Goal: Information Seeking & Learning: Find contact information

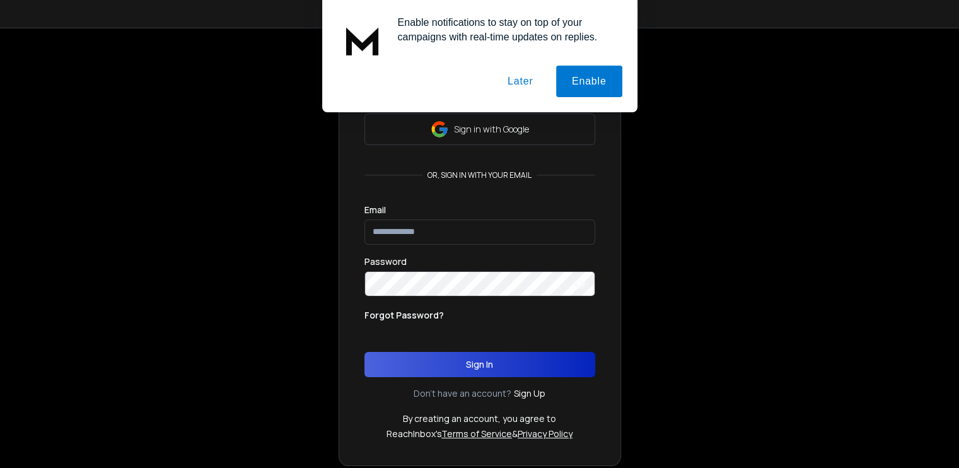
click at [411, 236] on input "email" at bounding box center [479, 231] width 231 height 25
paste input "**********"
type input "**********"
click at [515, 80] on button "Later" at bounding box center [520, 82] width 57 height 32
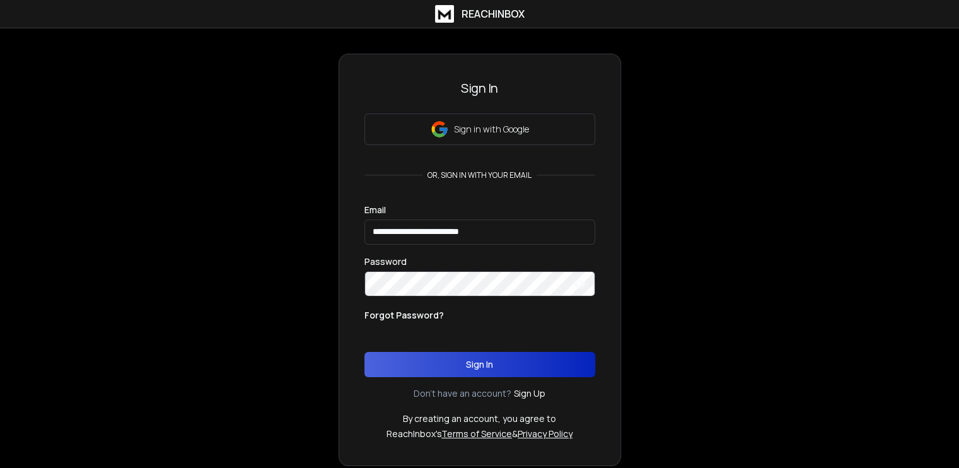
click at [471, 367] on button "Sign In" at bounding box center [479, 364] width 231 height 25
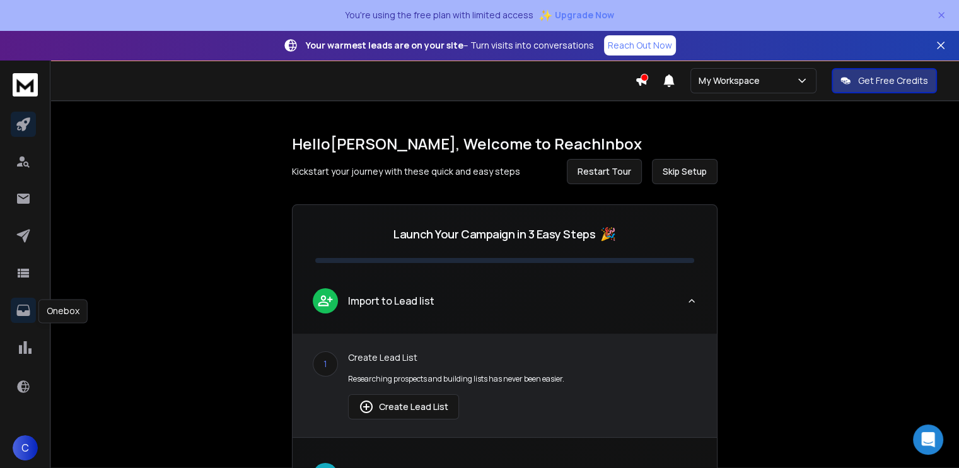
click at [20, 311] on icon at bounding box center [22, 309] width 13 height 11
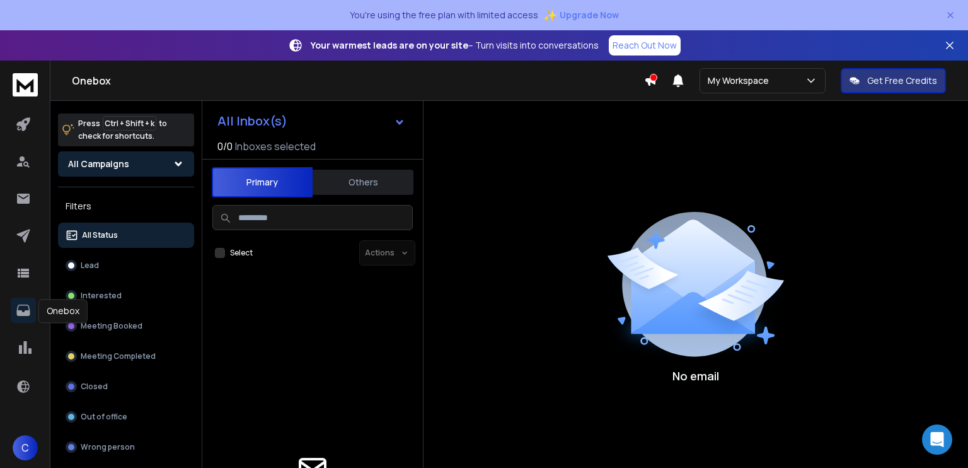
click at [175, 163] on icon at bounding box center [178, 163] width 7 height 4
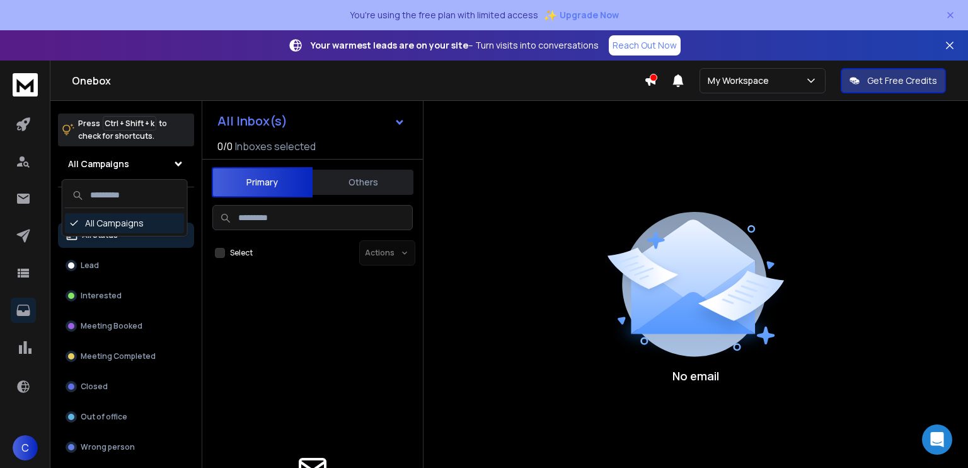
click at [71, 226] on icon at bounding box center [74, 223] width 10 height 10
click at [340, 347] on div "No Emails" at bounding box center [312, 451] width 211 height 346
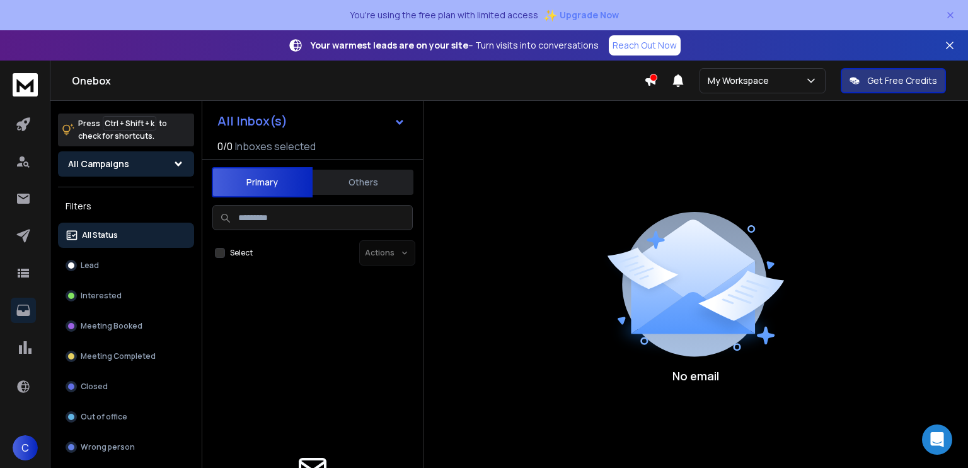
click at [106, 165] on h1 "All Campaigns" at bounding box center [98, 164] width 61 height 13
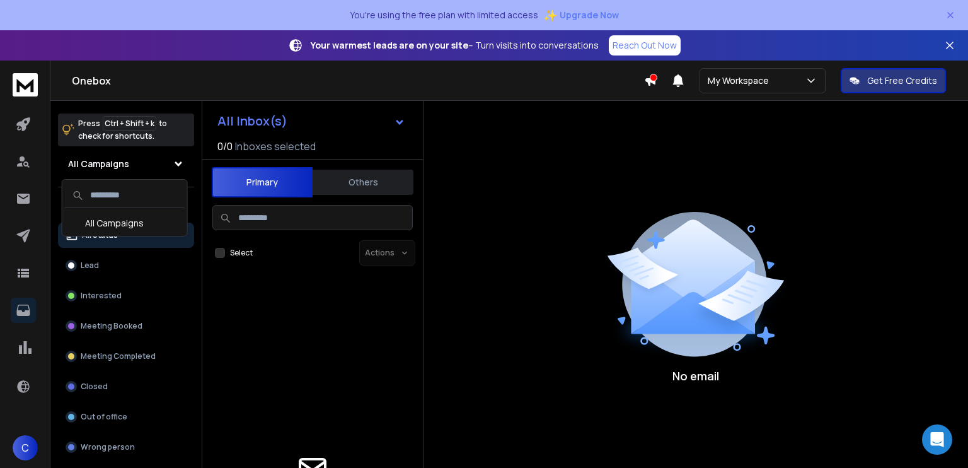
click at [952, 12] on icon "Close notification" at bounding box center [950, 15] width 10 height 10
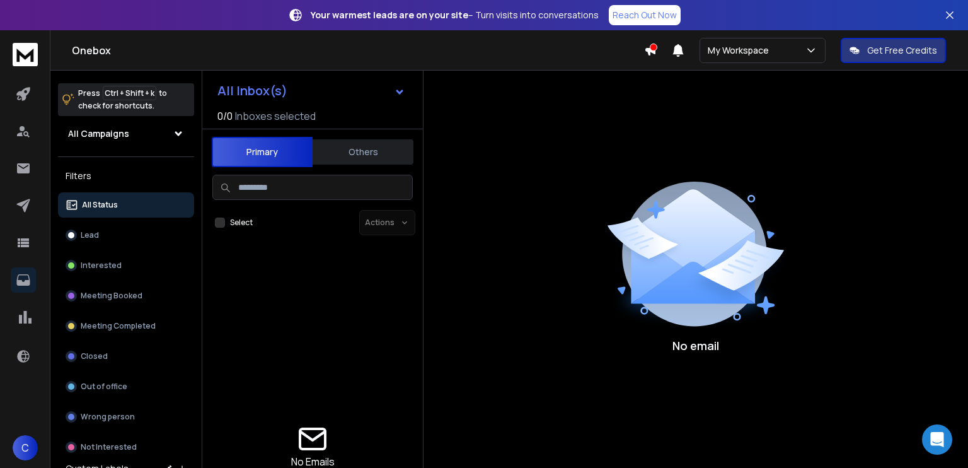
click at [947, 14] on icon at bounding box center [949, 14] width 11 height 11
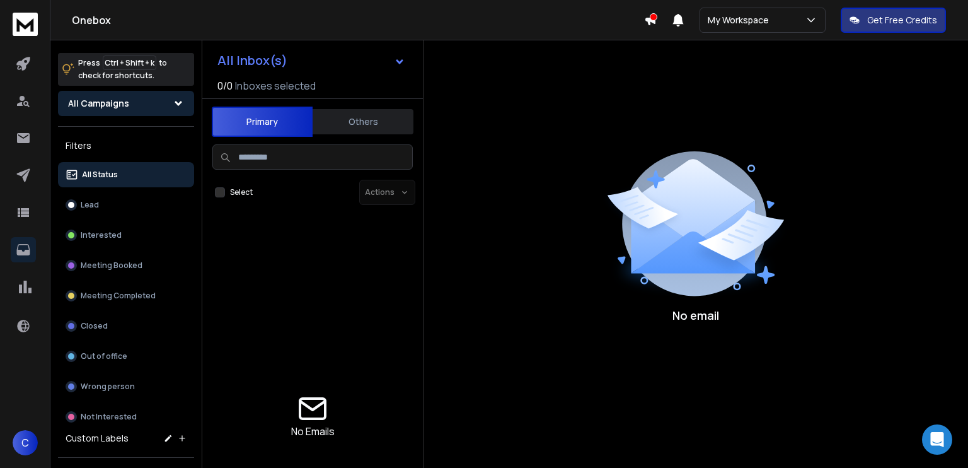
click at [105, 106] on h1 "All Campaigns" at bounding box center [98, 103] width 61 height 13
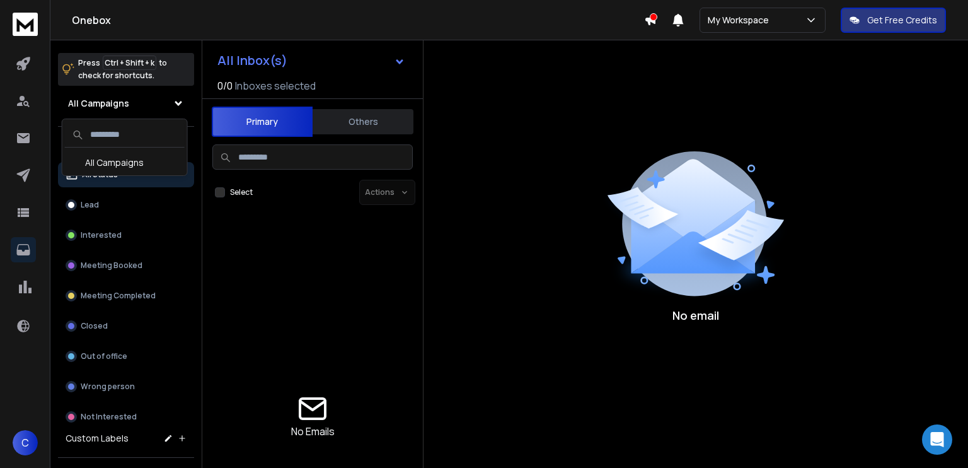
click at [367, 121] on button "Others" at bounding box center [363, 122] width 101 height 28
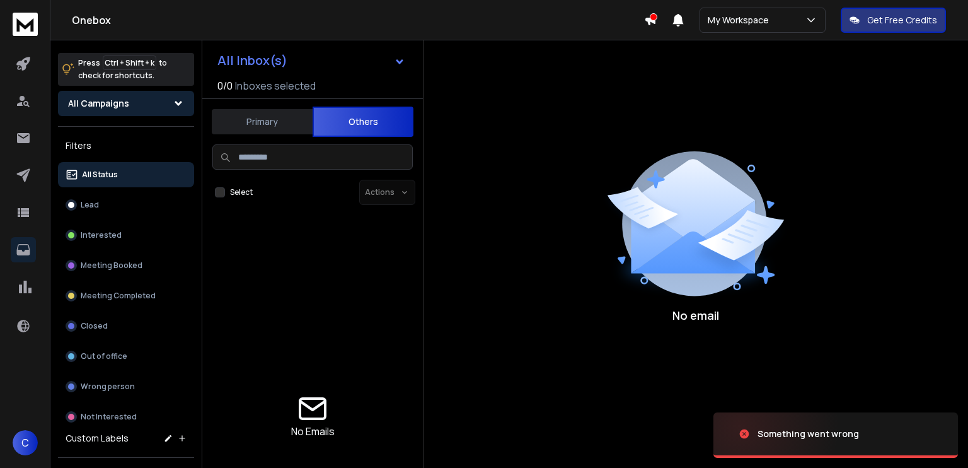
click at [103, 100] on h1 "All Campaigns" at bounding box center [98, 103] width 61 height 13
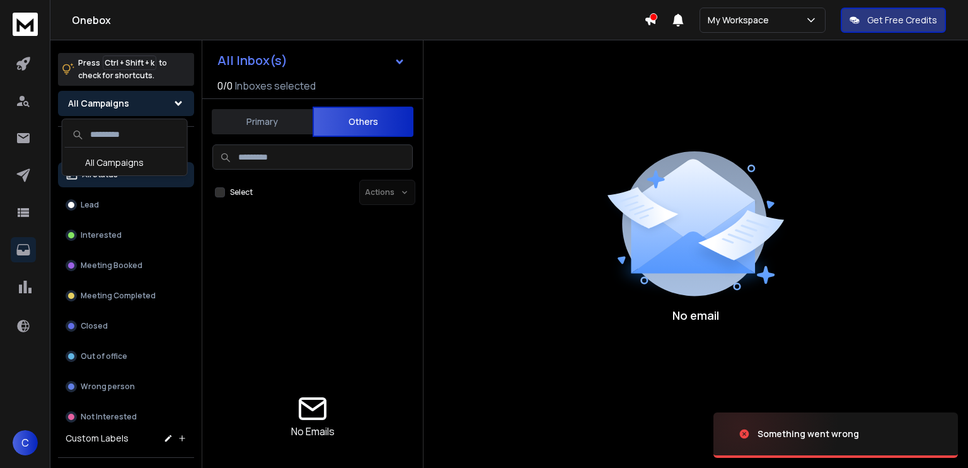
click at [107, 98] on h1 "All Campaigns" at bounding box center [98, 103] width 61 height 13
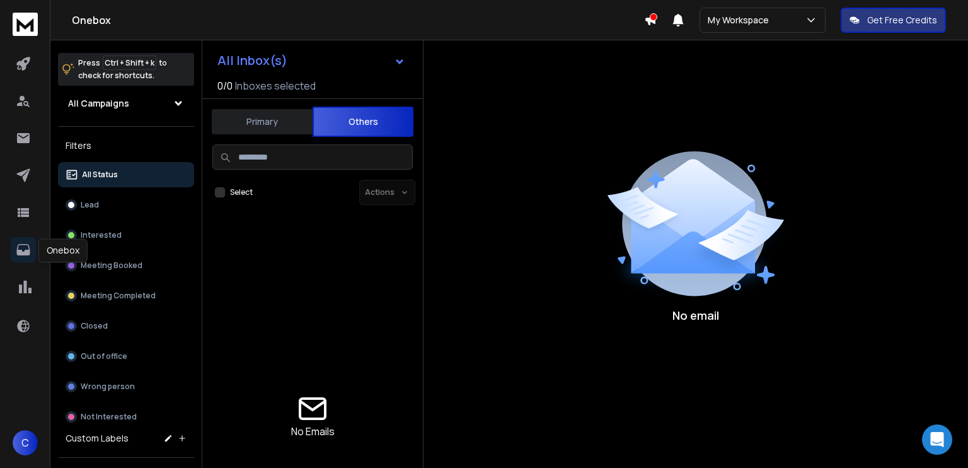
click at [28, 257] on icon at bounding box center [23, 249] width 15 height 15
click at [159, 105] on button "All Campaigns" at bounding box center [126, 103] width 136 height 25
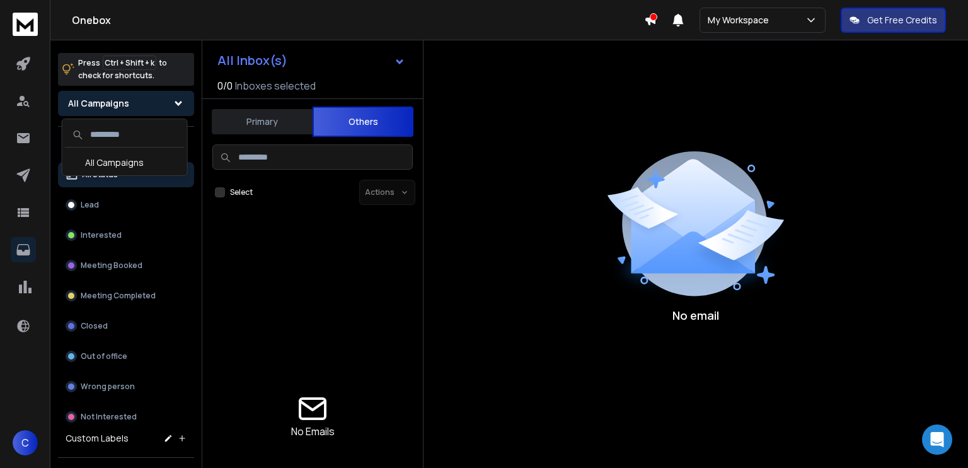
click at [159, 105] on button "All Campaigns" at bounding box center [126, 103] width 136 height 25
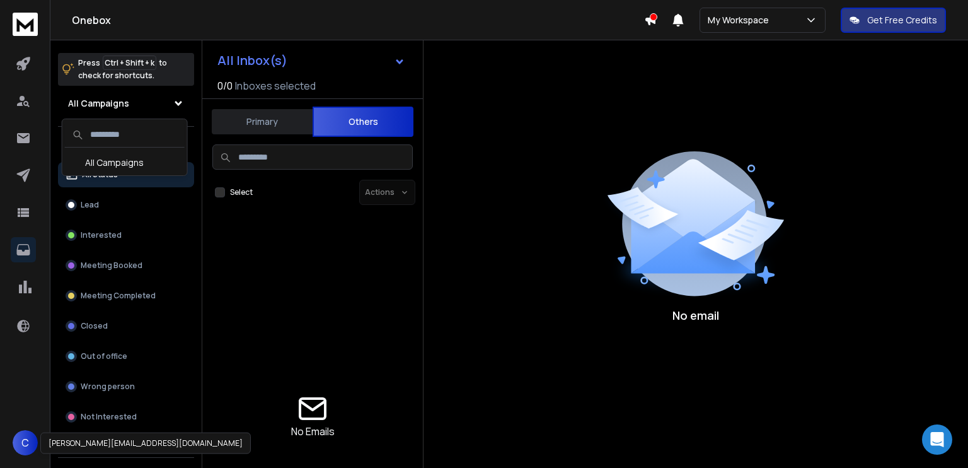
click at [26, 444] on span "C" at bounding box center [25, 442] width 25 height 25
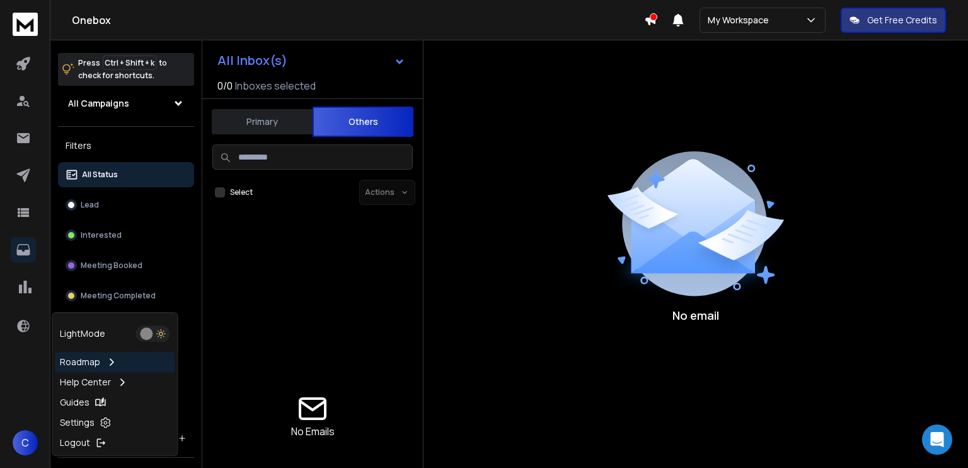
click at [28, 445] on span "C" at bounding box center [25, 442] width 25 height 25
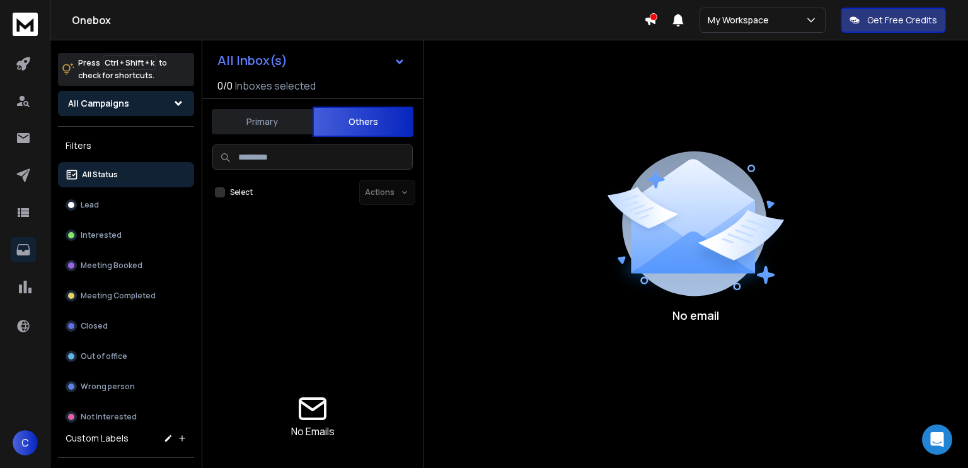
click at [98, 101] on h1 "All Campaigns" at bounding box center [98, 103] width 61 height 13
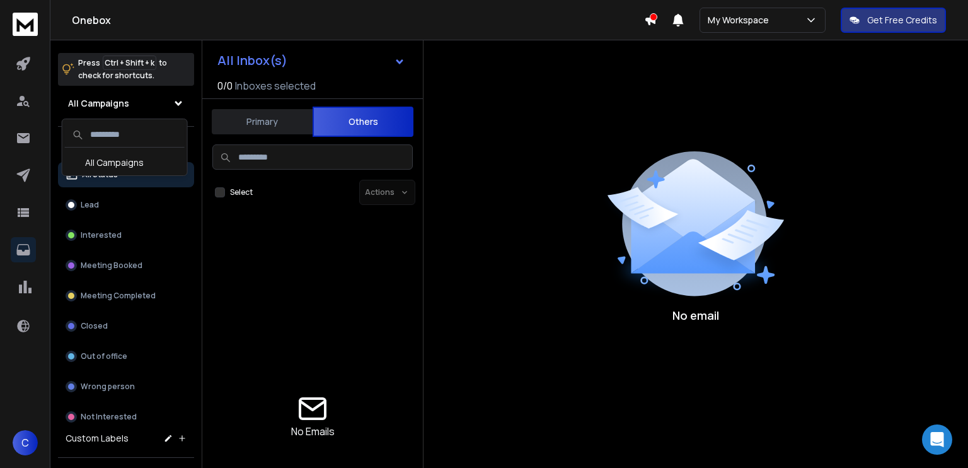
click at [103, 136] on input at bounding box center [125, 134] width 120 height 25
type input "*****"
click at [371, 191] on div "Actions" at bounding box center [387, 192] width 56 height 25
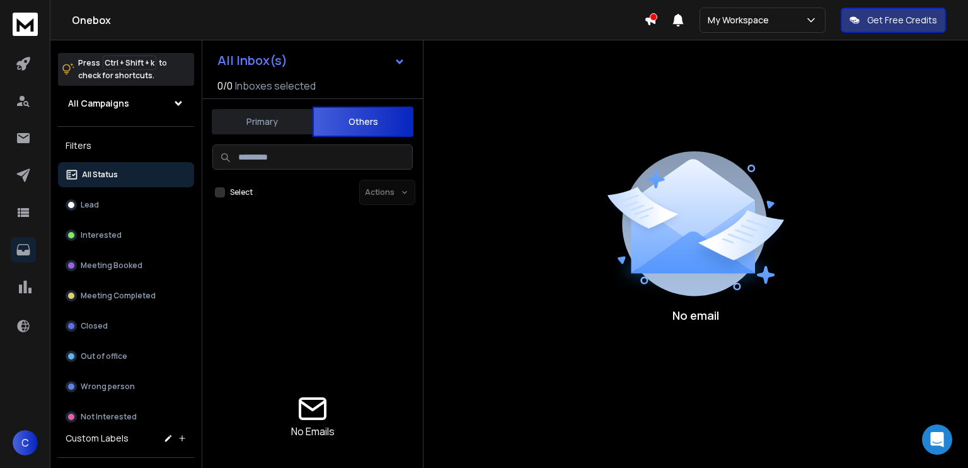
click at [385, 193] on div "Actions" at bounding box center [387, 192] width 56 height 25
click at [403, 192] on div "Actions" at bounding box center [387, 192] width 56 height 25
click at [219, 193] on button "SELECT THIS PAGE" at bounding box center [220, 192] width 10 height 10
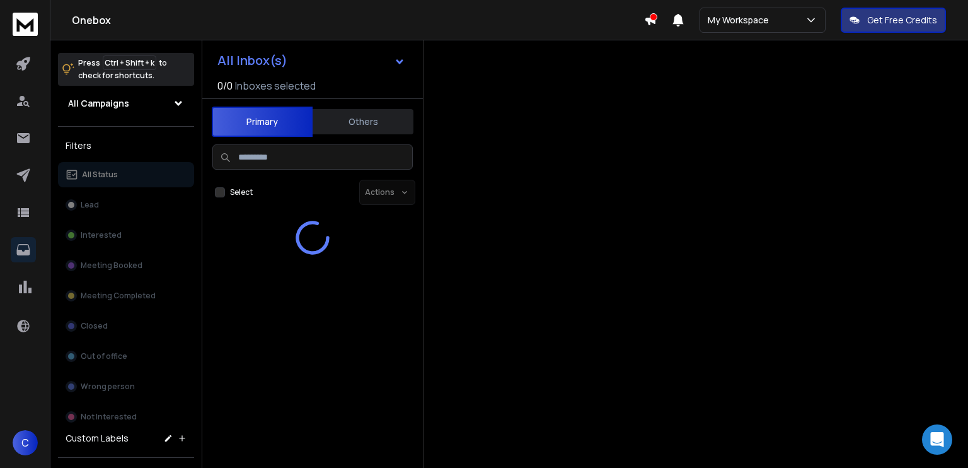
click at [265, 124] on button "Primary" at bounding box center [262, 122] width 101 height 30
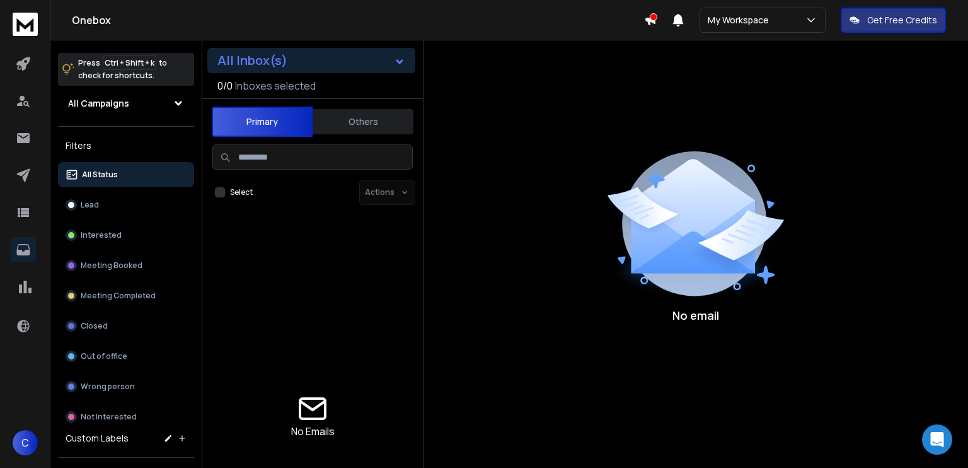
click at [400, 60] on icon at bounding box center [399, 61] width 11 height 11
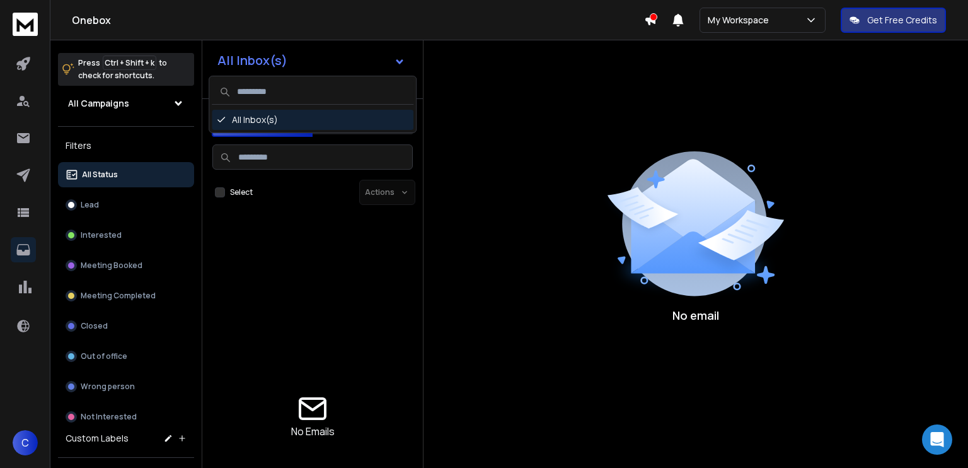
click at [247, 124] on div "All Inbox(s)" at bounding box center [313, 120] width 202 height 20
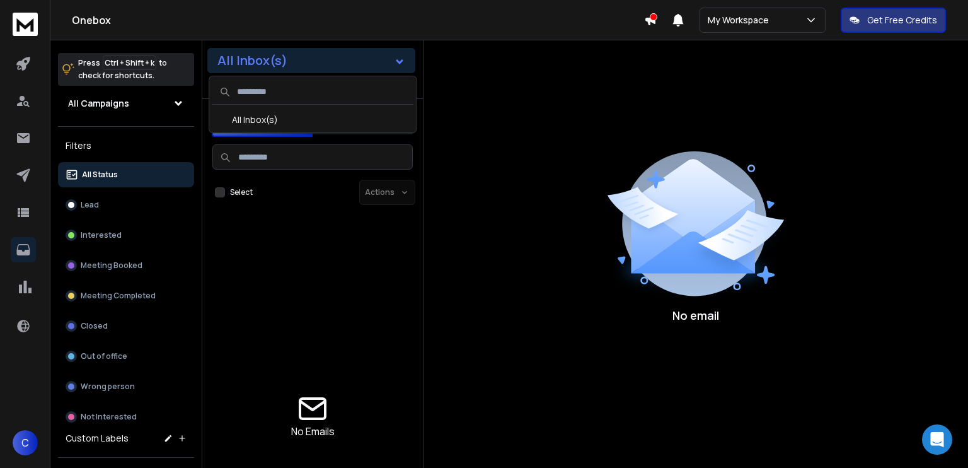
click at [399, 55] on button "All Inbox(s)" at bounding box center [311, 60] width 208 height 25
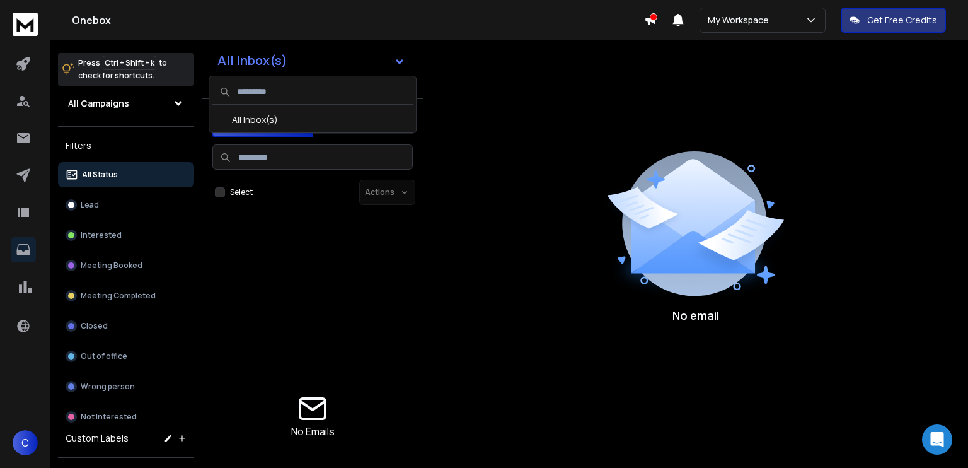
click at [327, 224] on div "No Emails" at bounding box center [312, 390] width 211 height 346
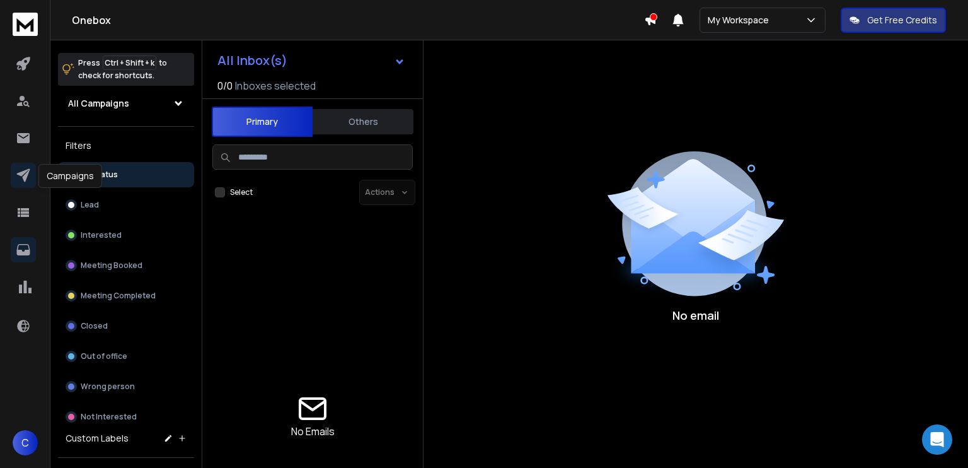
click at [25, 178] on icon at bounding box center [22, 174] width 13 height 13
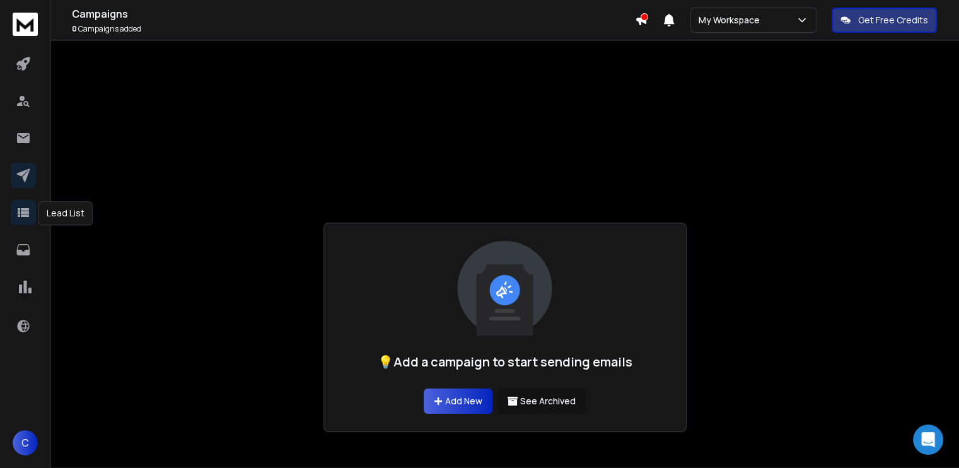
click at [22, 215] on icon at bounding box center [23, 212] width 11 height 9
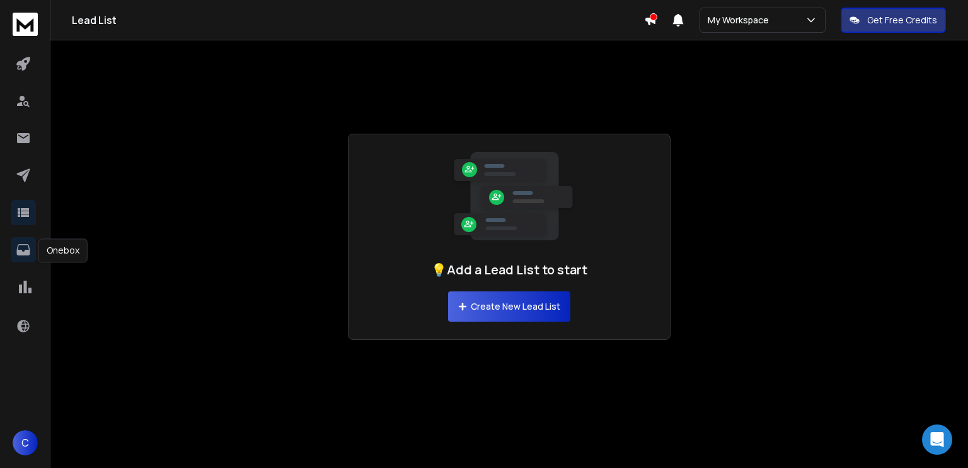
click at [27, 253] on icon at bounding box center [22, 249] width 13 height 11
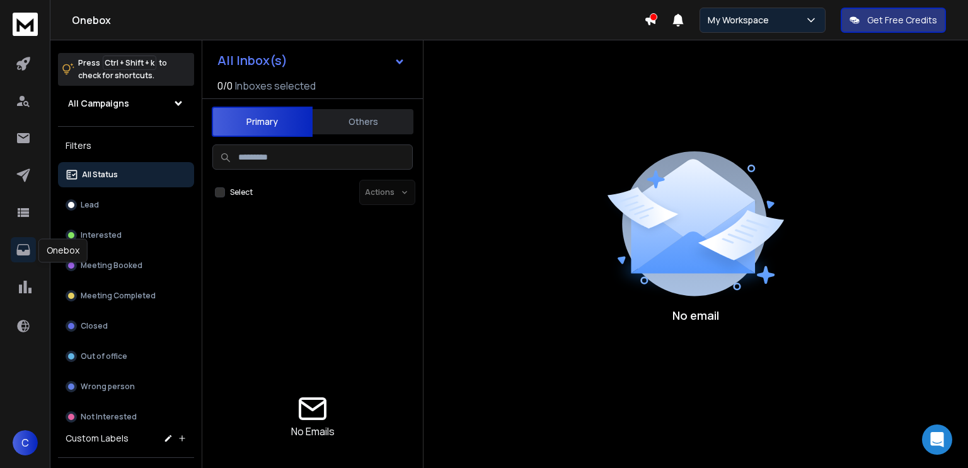
click at [807, 21] on div "My Workspace" at bounding box center [763, 20] width 110 height 13
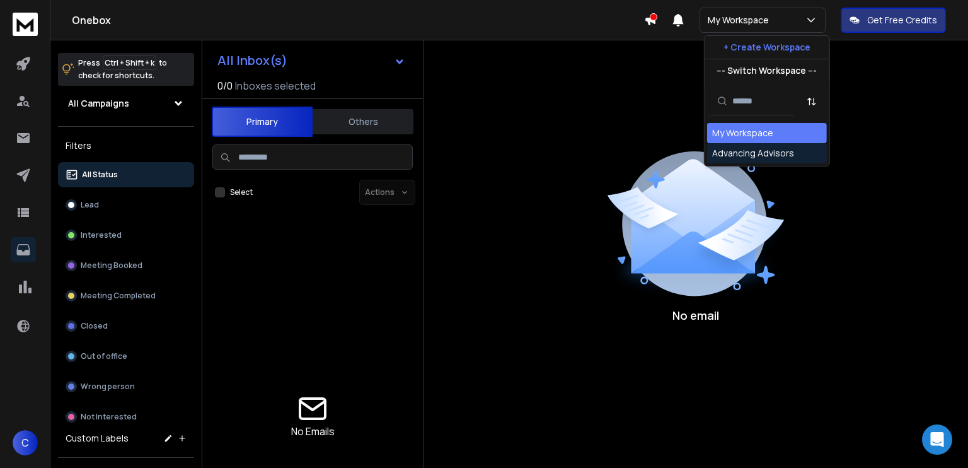
click at [767, 151] on div "Advancing Advisors" at bounding box center [753, 153] width 82 height 13
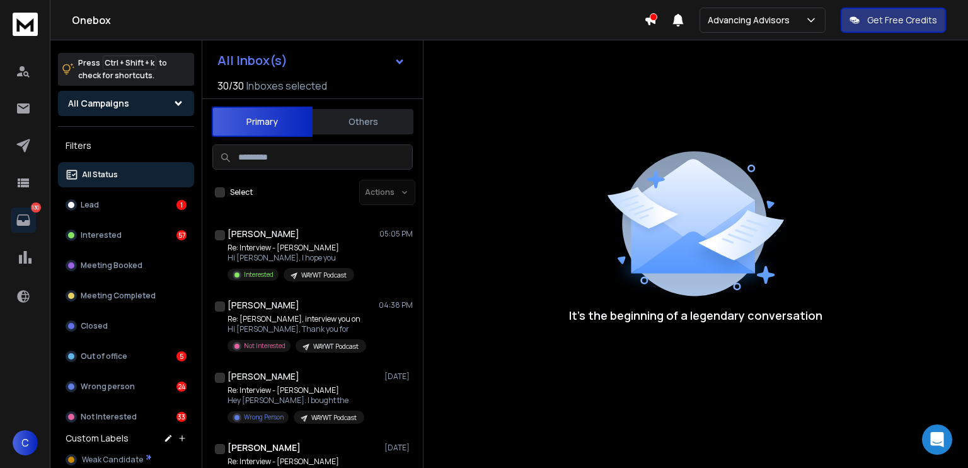
click at [153, 100] on button "All Campaigns" at bounding box center [126, 103] width 136 height 25
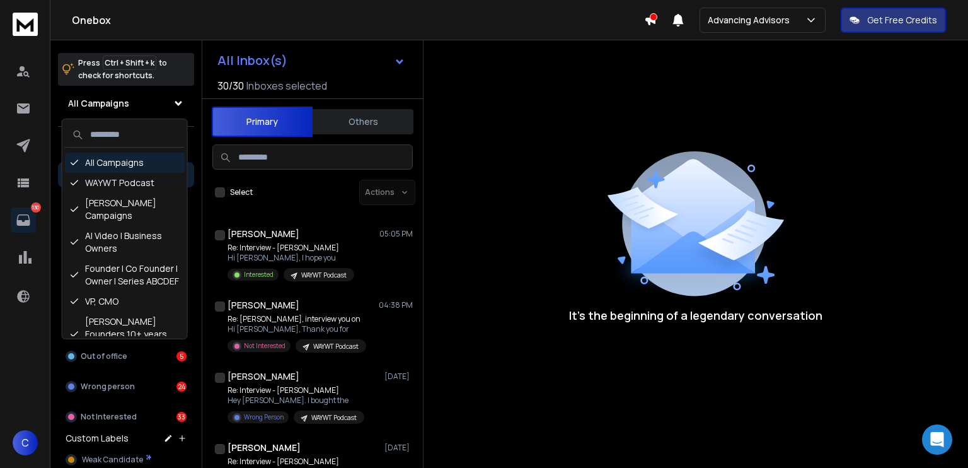
click at [74, 162] on polyline at bounding box center [74, 162] width 7 height 4
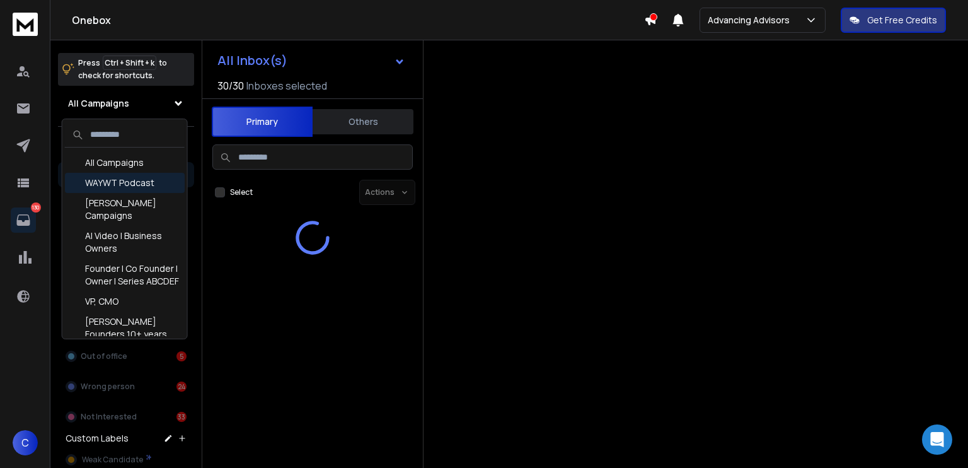
click at [78, 183] on span at bounding box center [74, 182] width 9 height 9
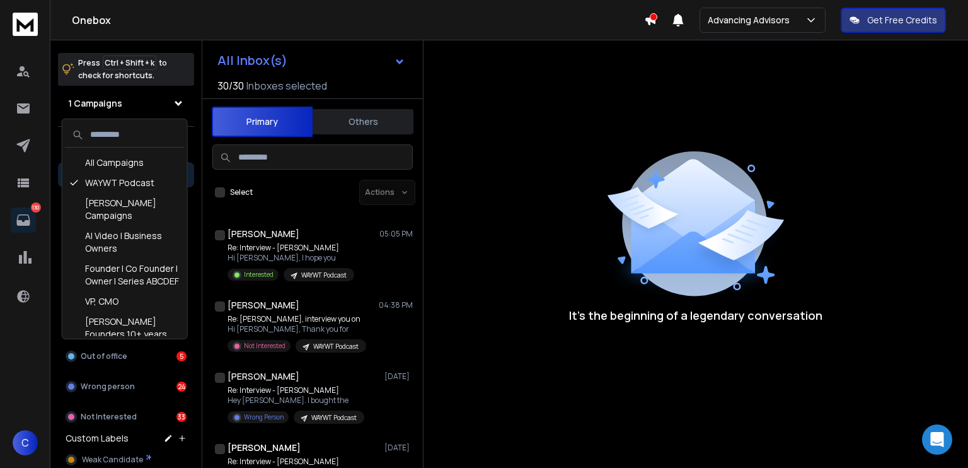
click at [136, 131] on input at bounding box center [125, 134] width 120 height 25
click at [88, 187] on div "WAYWT Podcast" at bounding box center [125, 183] width 120 height 20
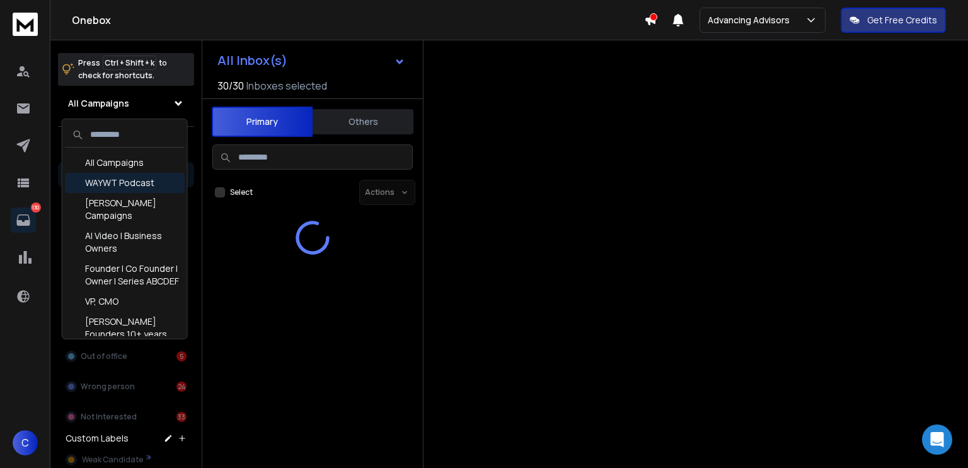
click at [88, 185] on div "WAYWT Podcast" at bounding box center [125, 183] width 120 height 20
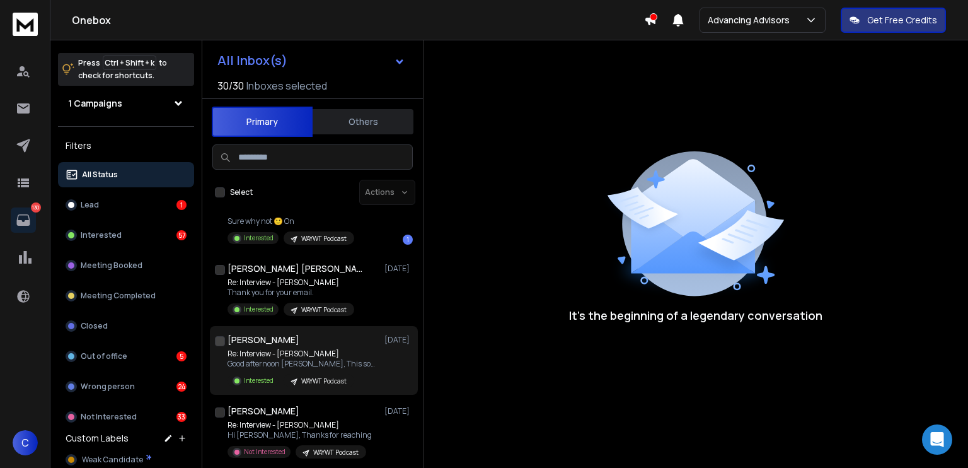
scroll to position [1880, 0]
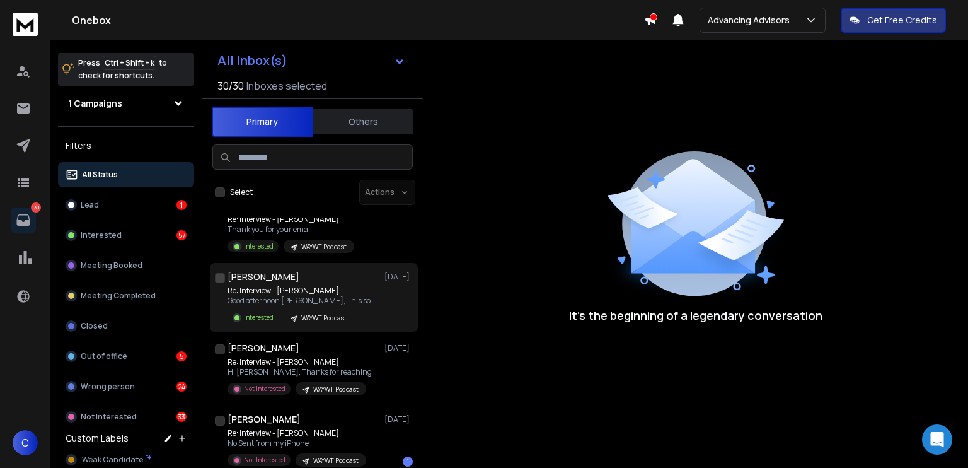
click at [256, 281] on h1 "Zoe Kalar" at bounding box center [264, 276] width 72 height 13
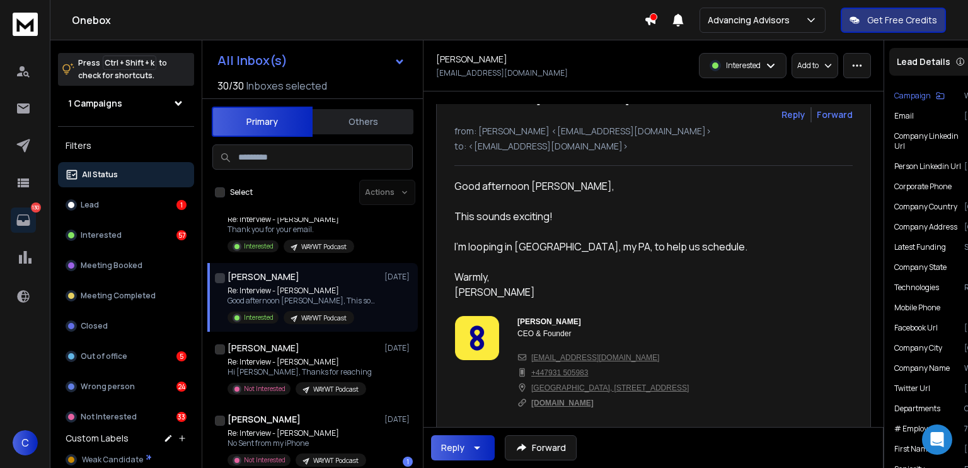
scroll to position [0, 0]
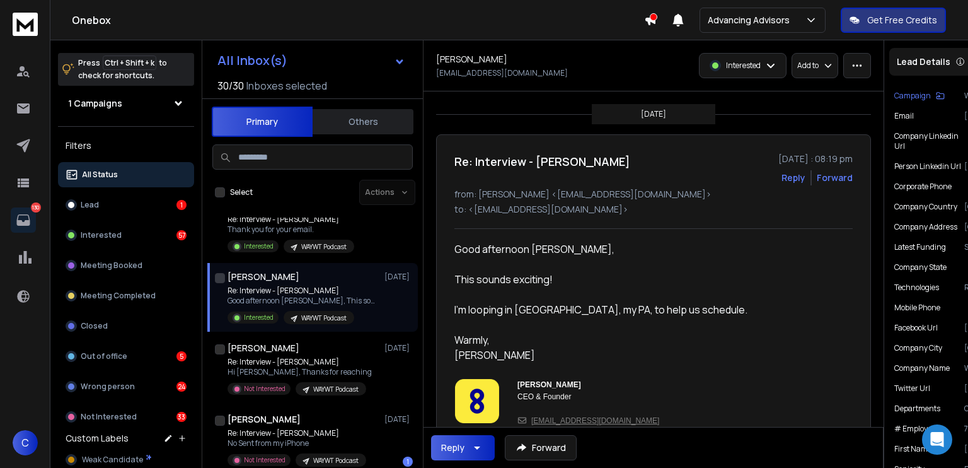
drag, startPoint x: 908, startPoint y: 166, endPoint x: 828, endPoint y: 118, distance: 93.8
click at [828, 118] on div "5 days ago" at bounding box center [653, 114] width 435 height 20
click at [925, 62] on p "Lead Details" at bounding box center [924, 61] width 54 height 13
drag, startPoint x: 925, startPoint y: 62, endPoint x: 937, endPoint y: 62, distance: 11.3
click at [937, 62] on p "Lead Details" at bounding box center [924, 61] width 54 height 13
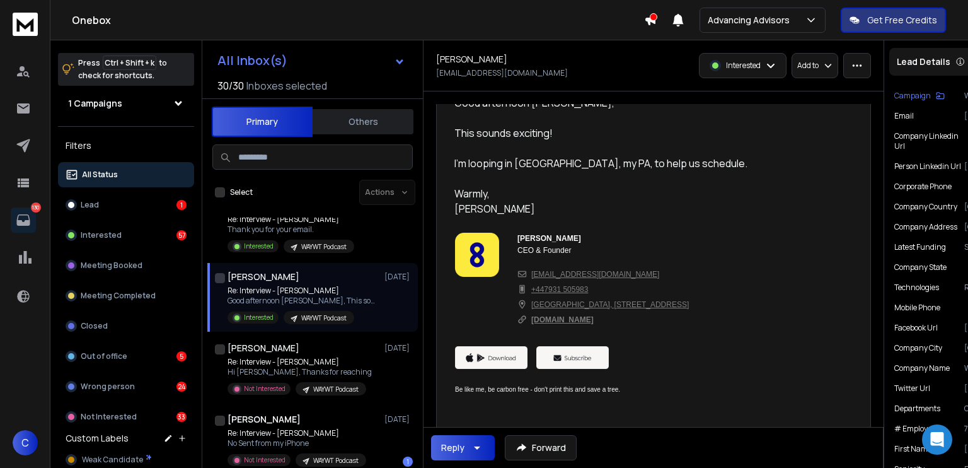
scroll to position [139, 0]
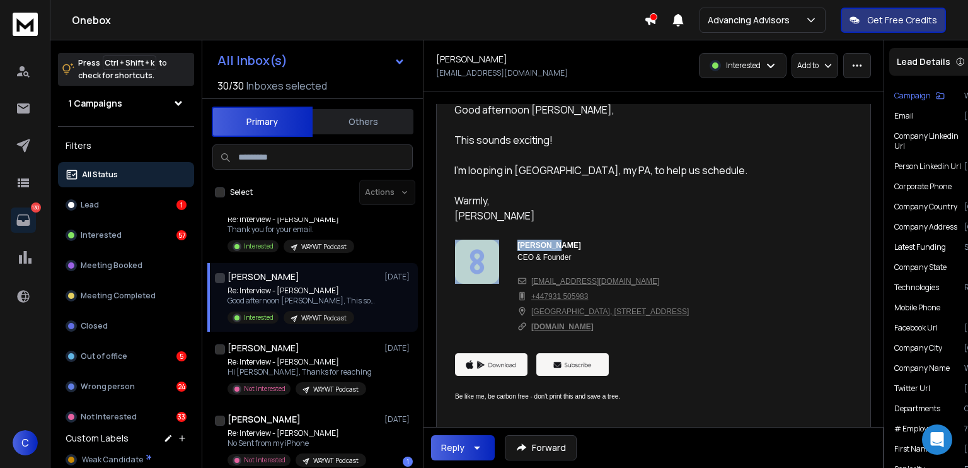
drag, startPoint x: 567, startPoint y: 242, endPoint x: 516, endPoint y: 241, distance: 51.1
click at [516, 241] on tr "Zoe Kalar CEO & Founder zoe@weare8.com +447931 505983 Summit House, 12 Red Lion…" at bounding box center [572, 286] width 236 height 95
copy tr "Zoe Kalar"
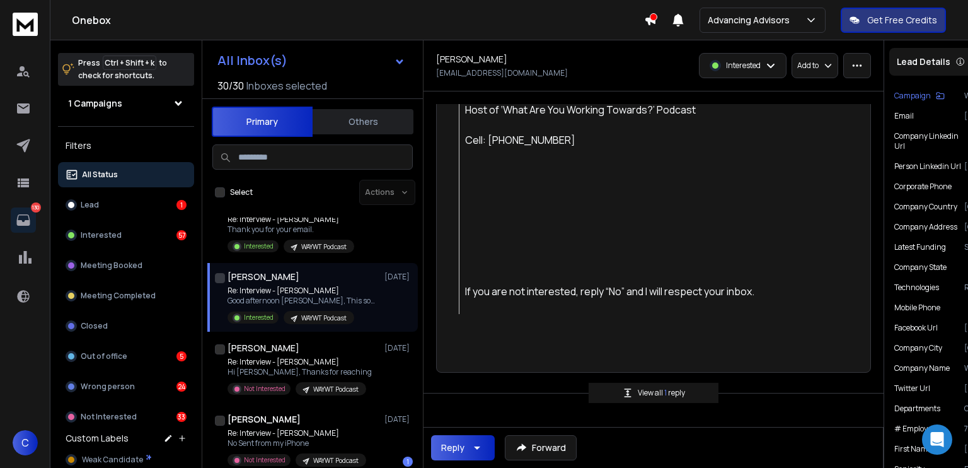
scroll to position [1015, 0]
click at [407, 193] on div "Actions" at bounding box center [387, 192] width 56 height 25
click at [405, 192] on div "Actions" at bounding box center [387, 192] width 56 height 25
click at [382, 193] on div "Actions" at bounding box center [387, 192] width 56 height 25
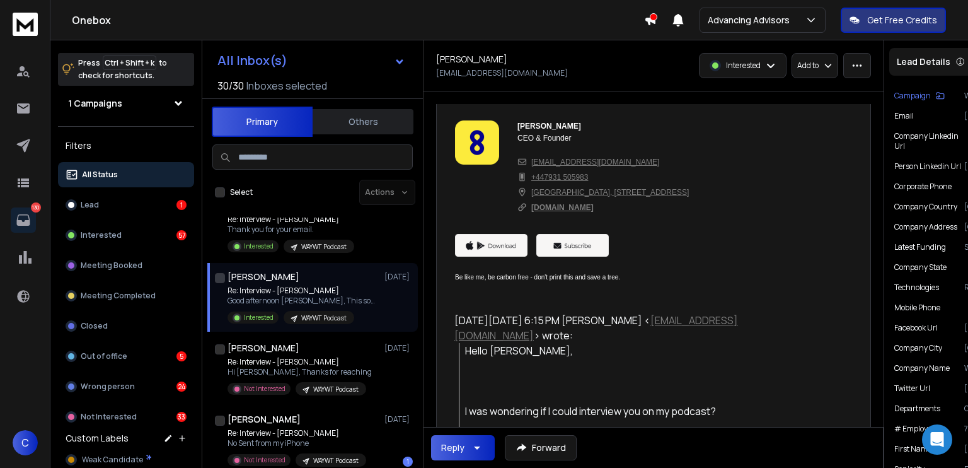
scroll to position [0, 0]
